Goal: Information Seeking & Learning: Find contact information

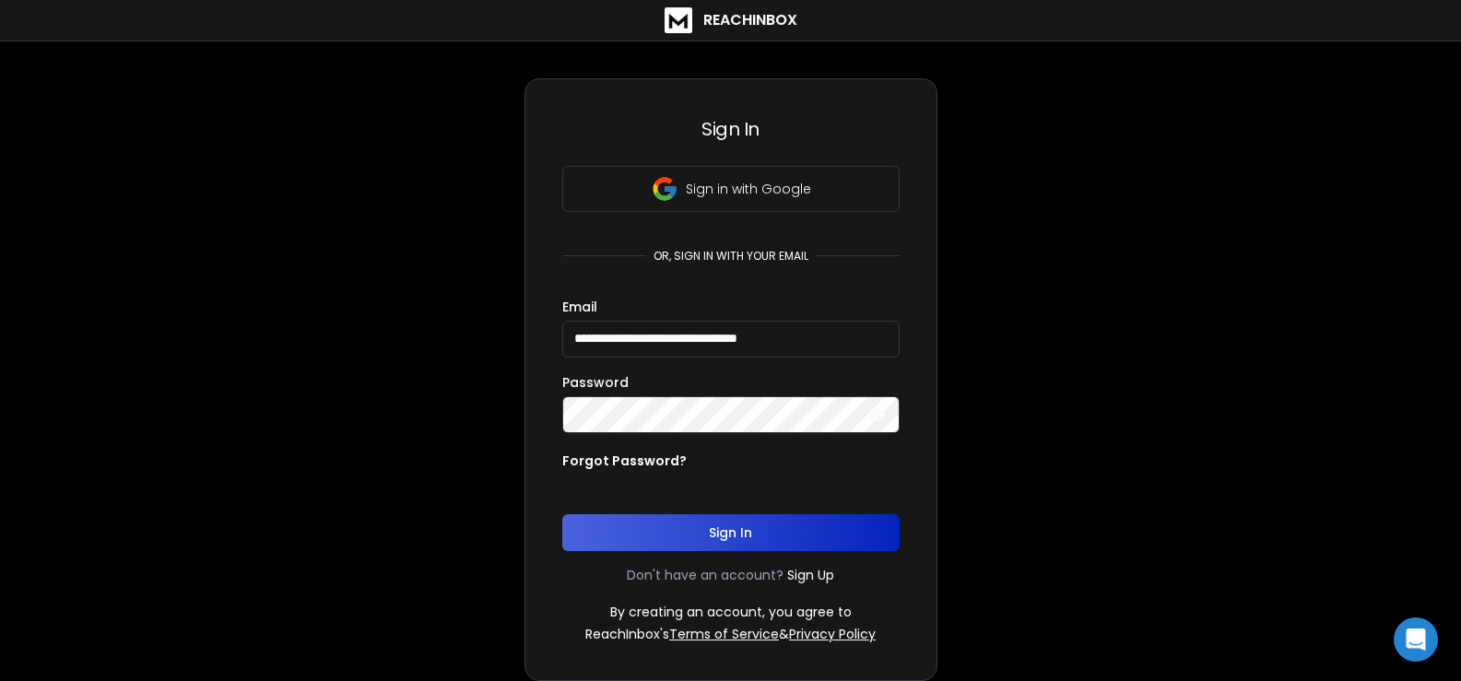
click at [744, 538] on button "Sign In" at bounding box center [730, 532] width 337 height 37
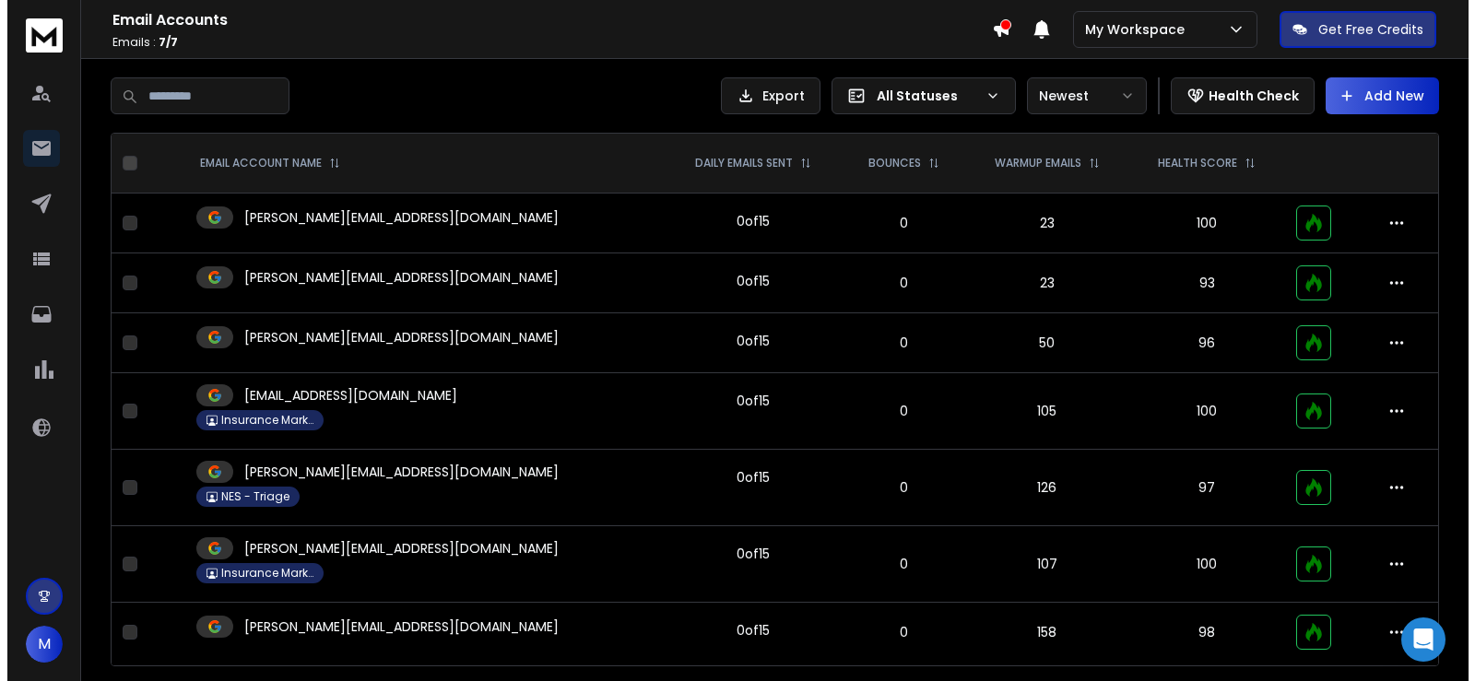
scroll to position [11, 0]
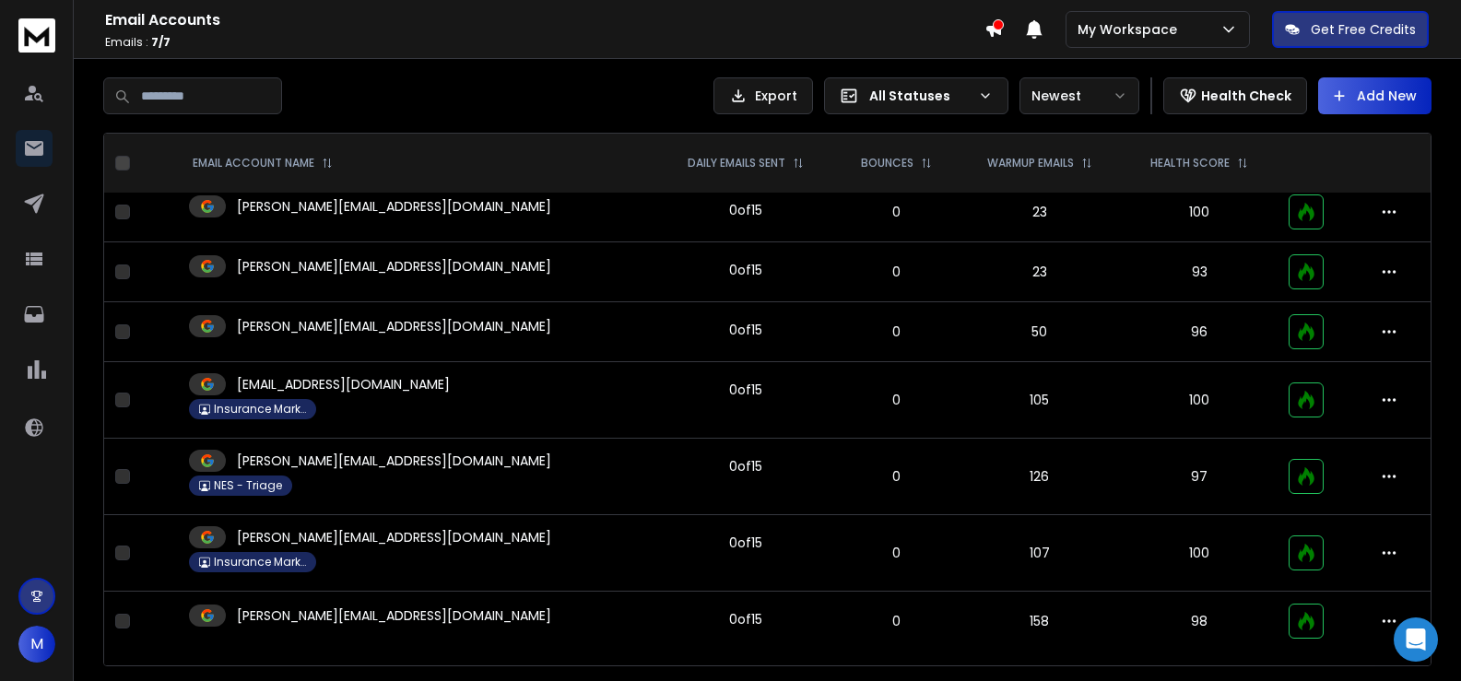
click at [490, 205] on p "[PERSON_NAME][EMAIL_ADDRESS][DOMAIN_NAME]" at bounding box center [394, 206] width 314 height 18
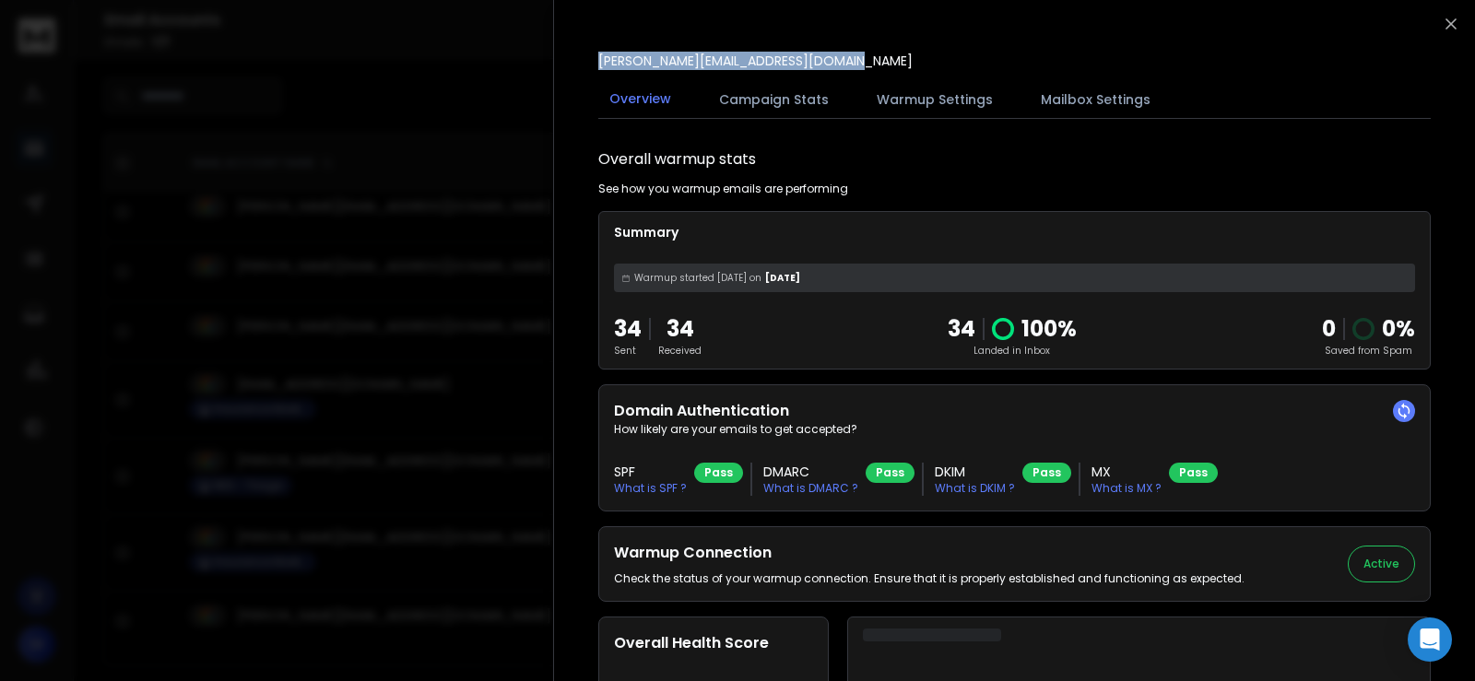
drag, startPoint x: 865, startPoint y: 61, endPoint x: 603, endPoint y: 63, distance: 261.9
click at [603, 63] on div "[PERSON_NAME][EMAIL_ADDRESS][DOMAIN_NAME]" at bounding box center [1014, 61] width 833 height 18
copy p "[PERSON_NAME][EMAIL_ADDRESS][DOMAIN_NAME]"
